Goal: Task Accomplishment & Management: Manage account settings

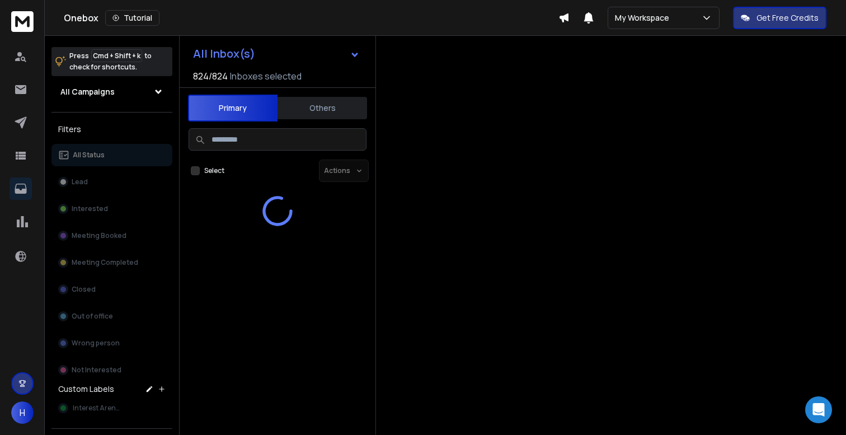
click at [232, 109] on button "Primary" at bounding box center [233, 108] width 90 height 27
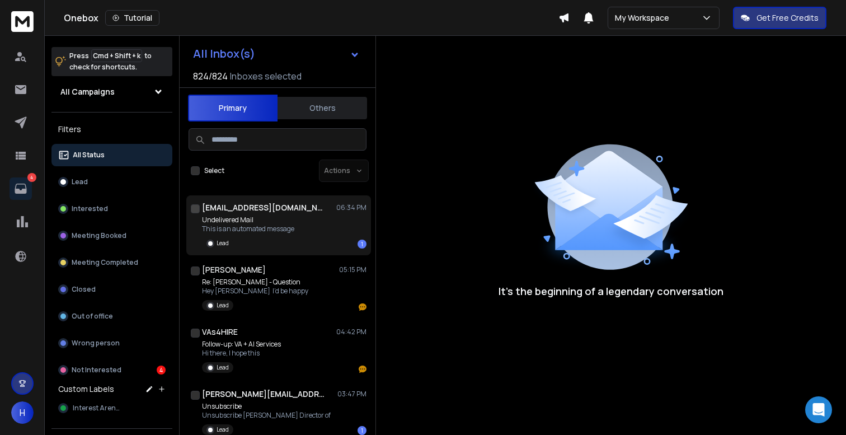
click at [343, 223] on div "Undelivered Mail This is an automated message Lead 1" at bounding box center [284, 232] width 165 height 33
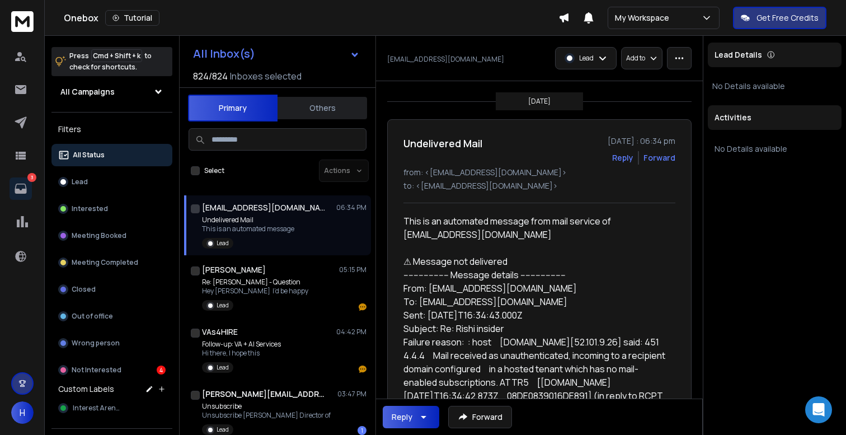
drag, startPoint x: 301, startPoint y: 112, endPoint x: 289, endPoint y: 104, distance: 14.0
click at [301, 111] on button "Others" at bounding box center [323, 108] width 90 height 25
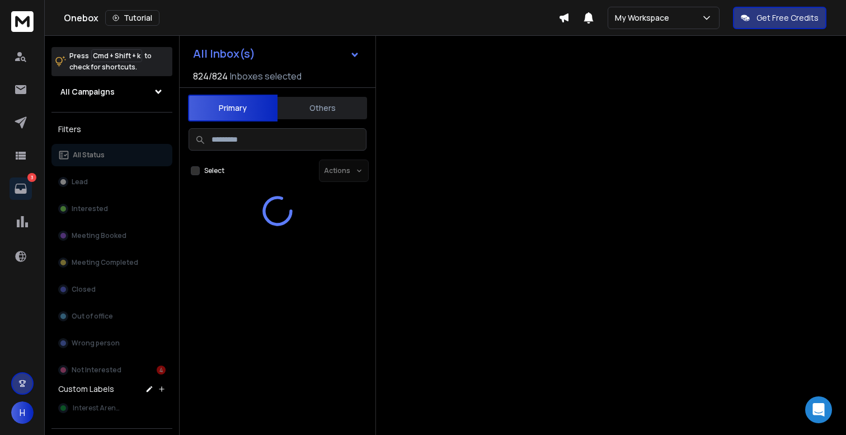
click at [275, 103] on button "Primary" at bounding box center [233, 108] width 90 height 27
click at [274, 104] on button "Primary" at bounding box center [233, 108] width 90 height 27
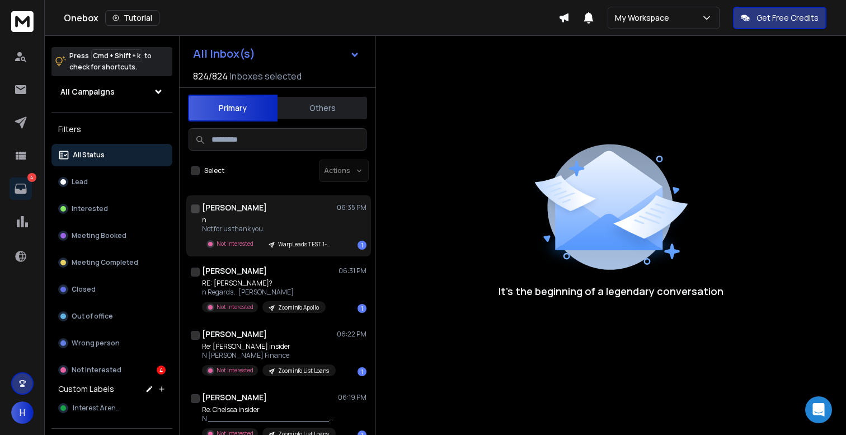
click at [287, 200] on div "Dominique Cheneval 06:35 PM n Not for us thank you. Not Interested WarpLeads TE…" at bounding box center [278, 225] width 185 height 61
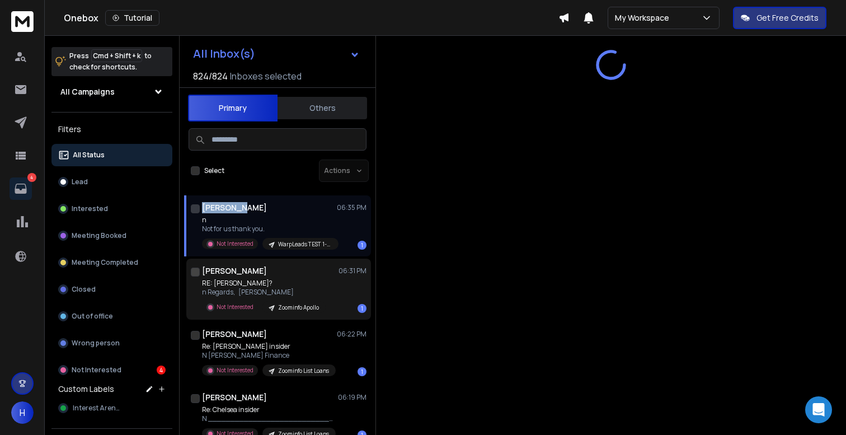
drag, startPoint x: 287, startPoint y: 200, endPoint x: 308, endPoint y: 269, distance: 72.6
click at [288, 200] on div "Dominique Cheneval 06:35 PM n Not for us thank you. Not Interested WarpLeads TE…" at bounding box center [278, 225] width 185 height 61
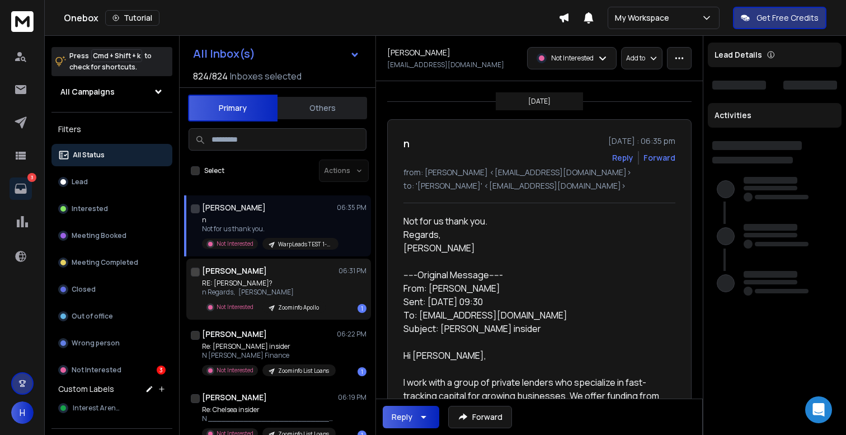
click at [310, 273] on div "Justin Thompson 06:31 PM" at bounding box center [284, 270] width 165 height 11
click at [308, 274] on div "Justin Thompson 06:31 PM" at bounding box center [284, 270] width 165 height 11
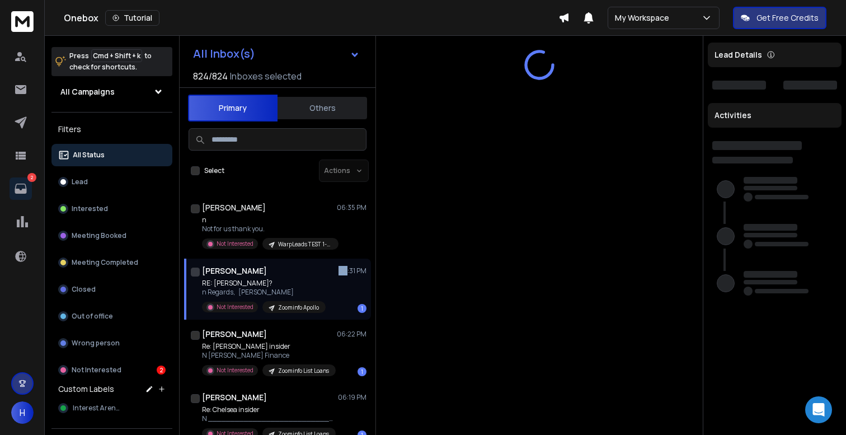
scroll to position [72, 0]
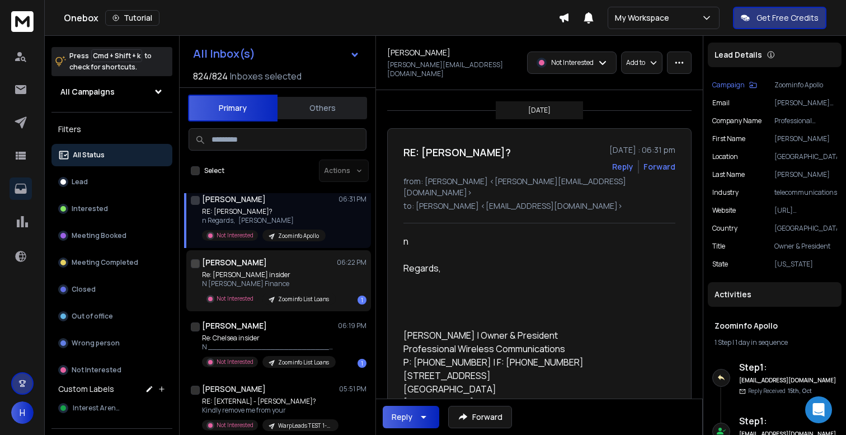
click at [320, 299] on p "Zoominfo List Loans" at bounding box center [303, 299] width 51 height 8
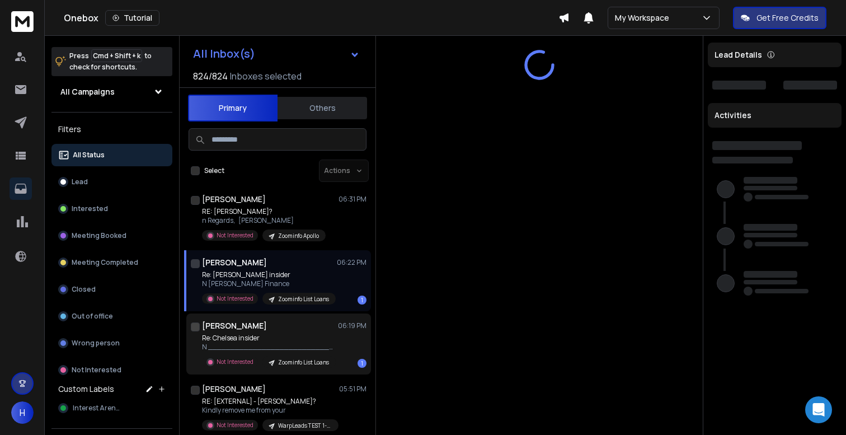
click at [296, 329] on div "Chelsea Lallier 06:19 PM" at bounding box center [284, 325] width 165 height 11
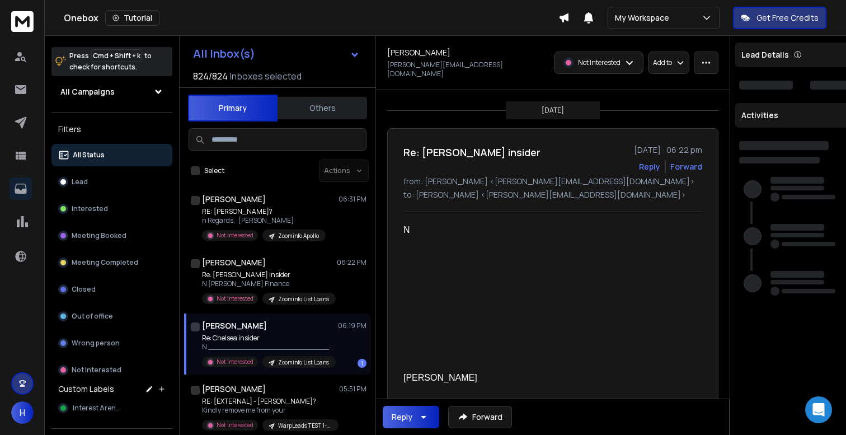
click at [296, 329] on div "Chelsea Lallier 06:19 PM" at bounding box center [284, 325] width 165 height 11
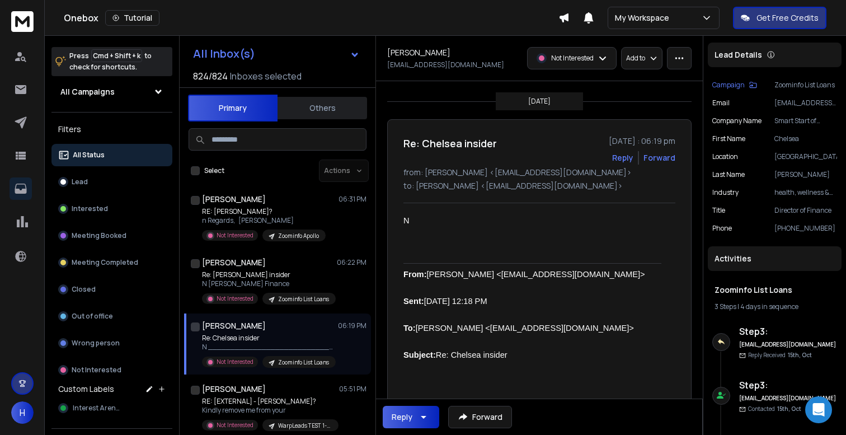
click at [297, 118] on button "Others" at bounding box center [323, 108] width 90 height 25
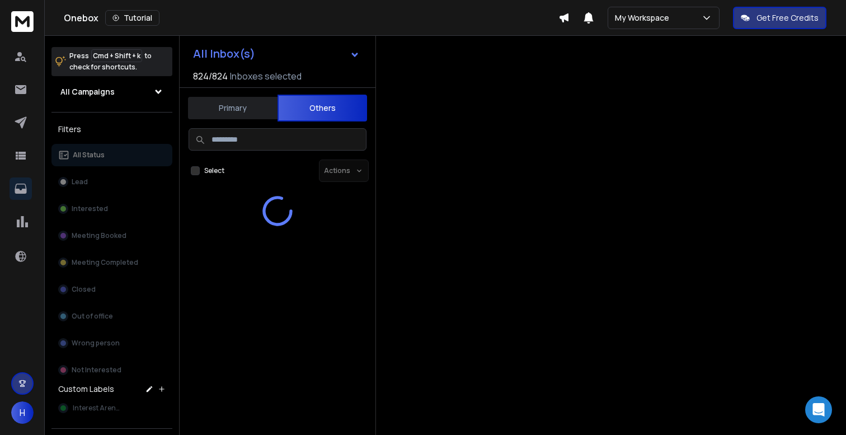
click at [209, 109] on button "Primary" at bounding box center [233, 108] width 90 height 25
click at [330, 106] on button "Others" at bounding box center [323, 108] width 90 height 27
click at [237, 109] on button "Primary" at bounding box center [233, 108] width 90 height 25
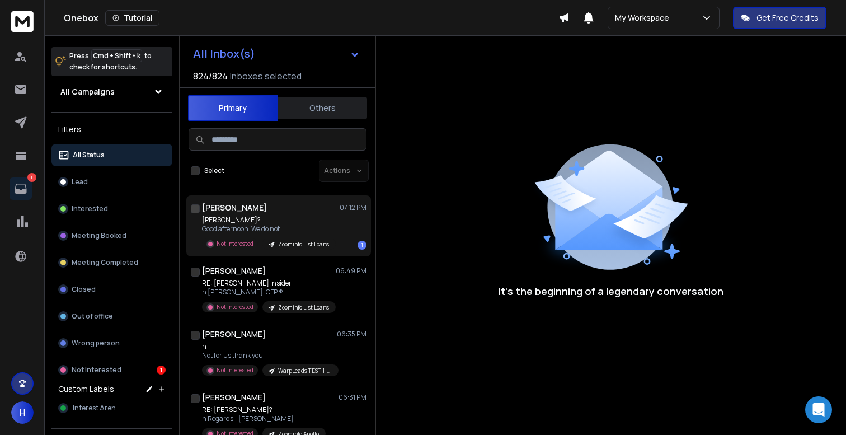
click at [278, 205] on div "Adam Wyatt 07:12 PM" at bounding box center [284, 207] width 165 height 11
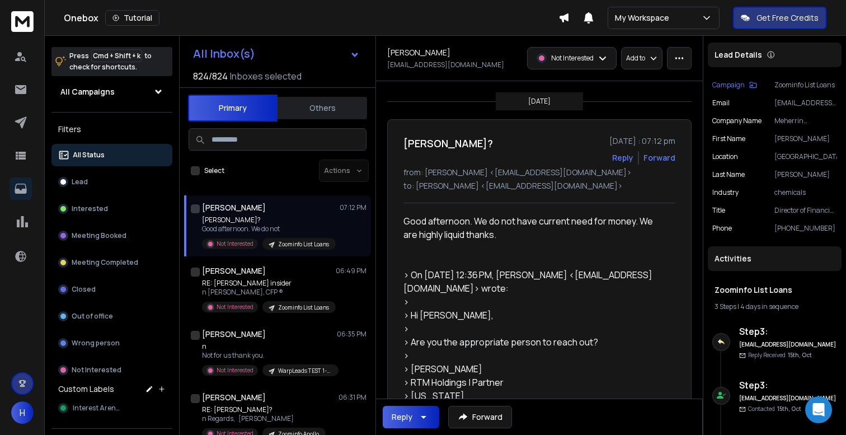
click at [301, 103] on button "Others" at bounding box center [323, 108] width 90 height 25
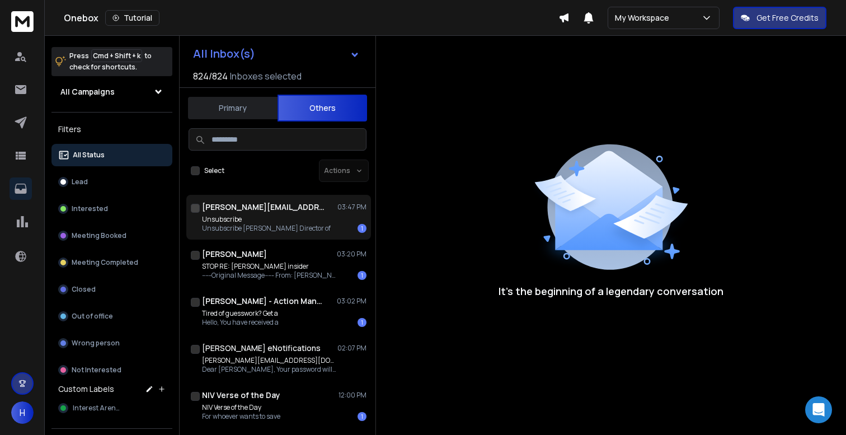
scroll to position [148, 0]
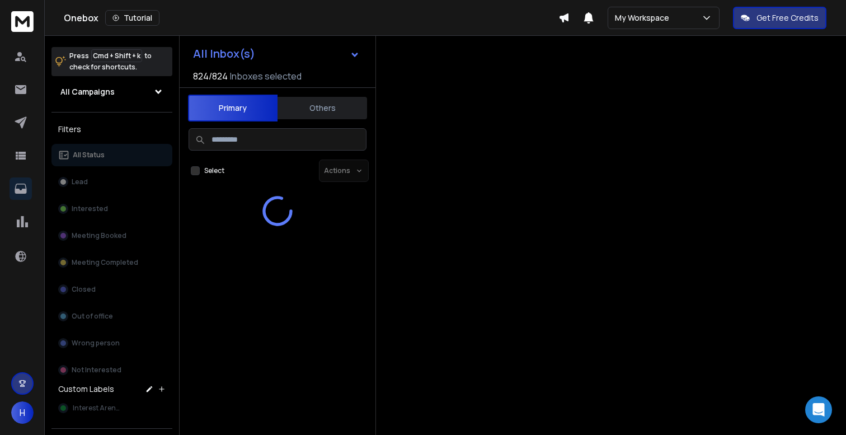
click at [230, 106] on button "Primary" at bounding box center [233, 108] width 90 height 27
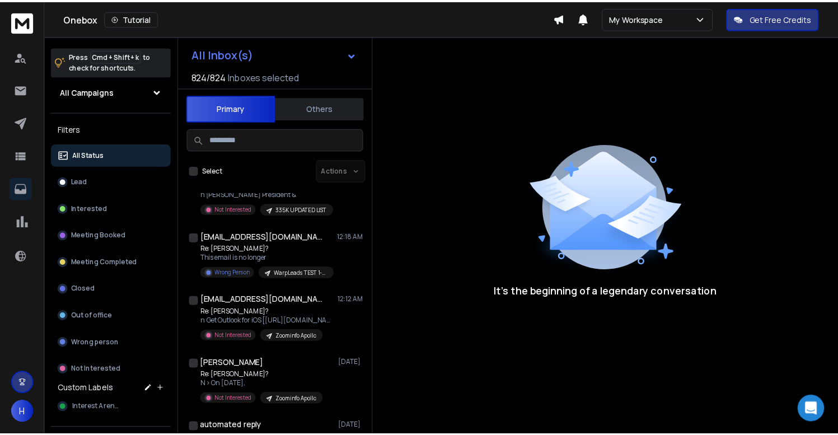
scroll to position [1097, 0]
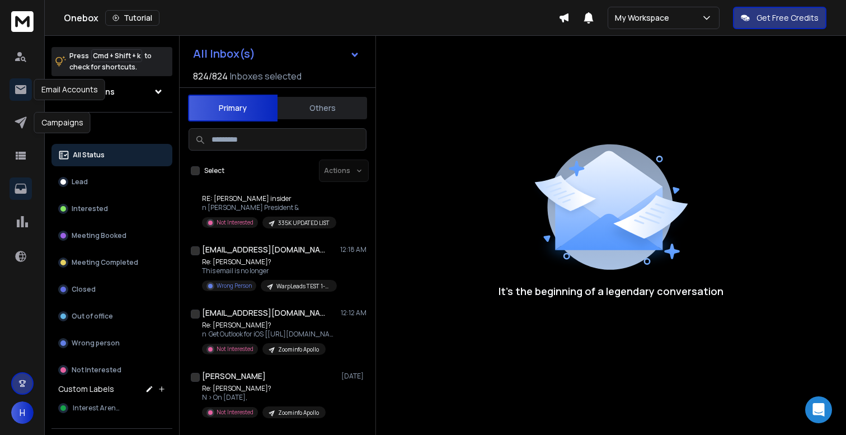
click at [20, 87] on icon at bounding box center [20, 89] width 11 height 9
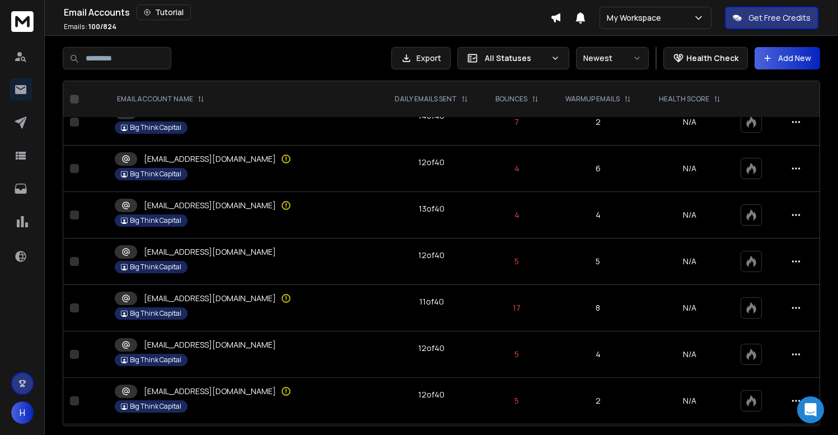
scroll to position [2901, 0]
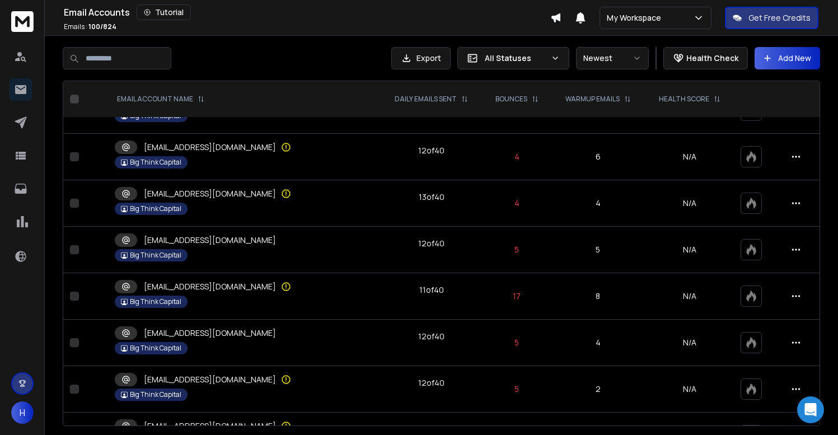
click at [310, 275] on td "twang@contact.rtmventuresholdings.my Big Think Capital" at bounding box center [244, 296] width 272 height 46
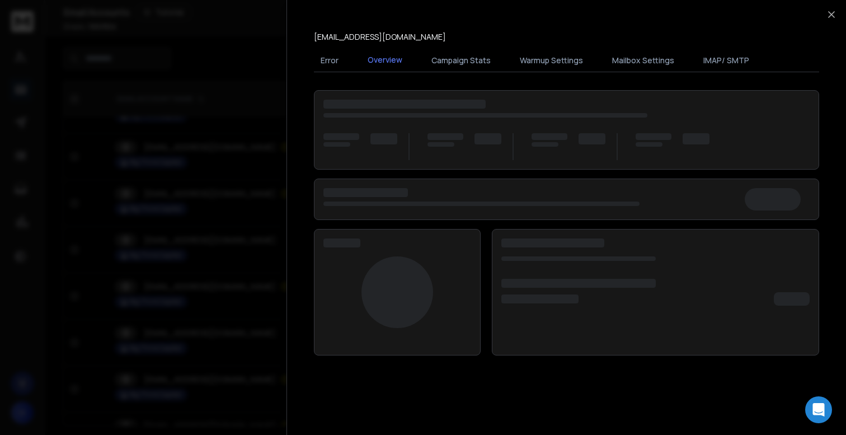
click at [240, 242] on div at bounding box center [423, 217] width 846 height 435
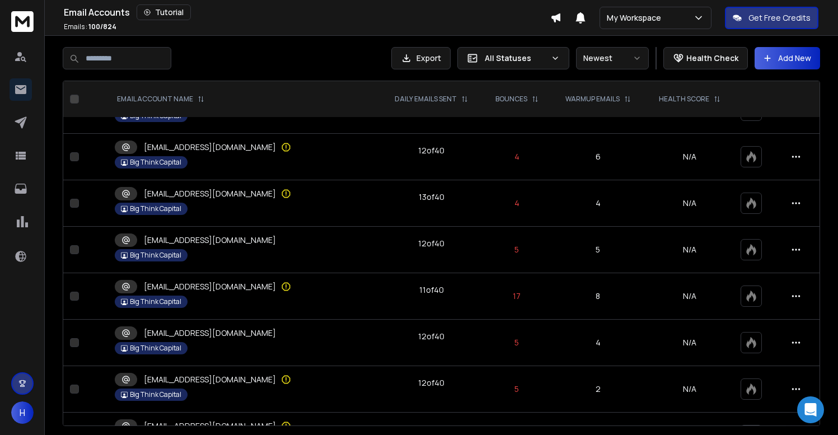
click at [247, 181] on td "twang@contact.rtmvision.my Big Think Capital" at bounding box center [244, 203] width 272 height 46
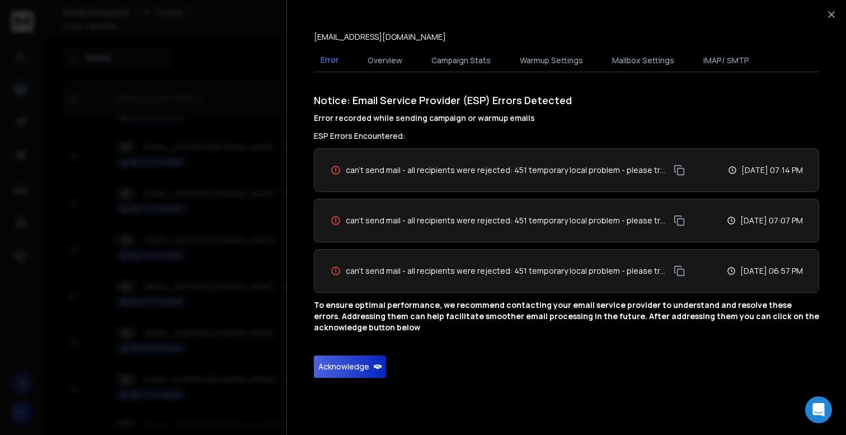
click at [254, 157] on div at bounding box center [423, 217] width 846 height 435
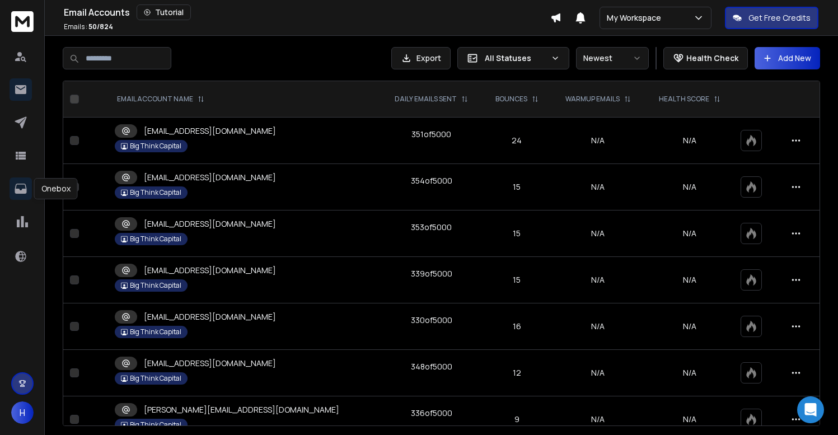
click at [24, 197] on link at bounding box center [21, 188] width 22 height 22
